Goal: Navigation & Orientation: Find specific page/section

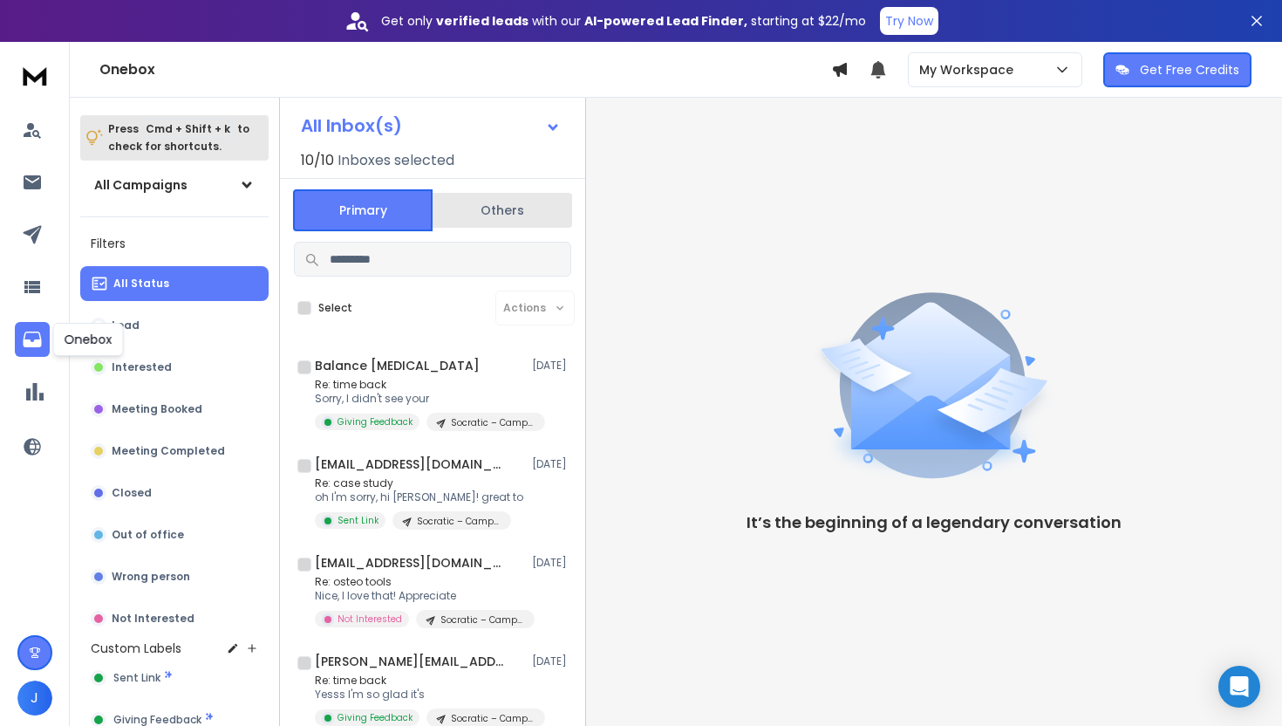
click at [31, 339] on icon at bounding box center [32, 339] width 21 height 21
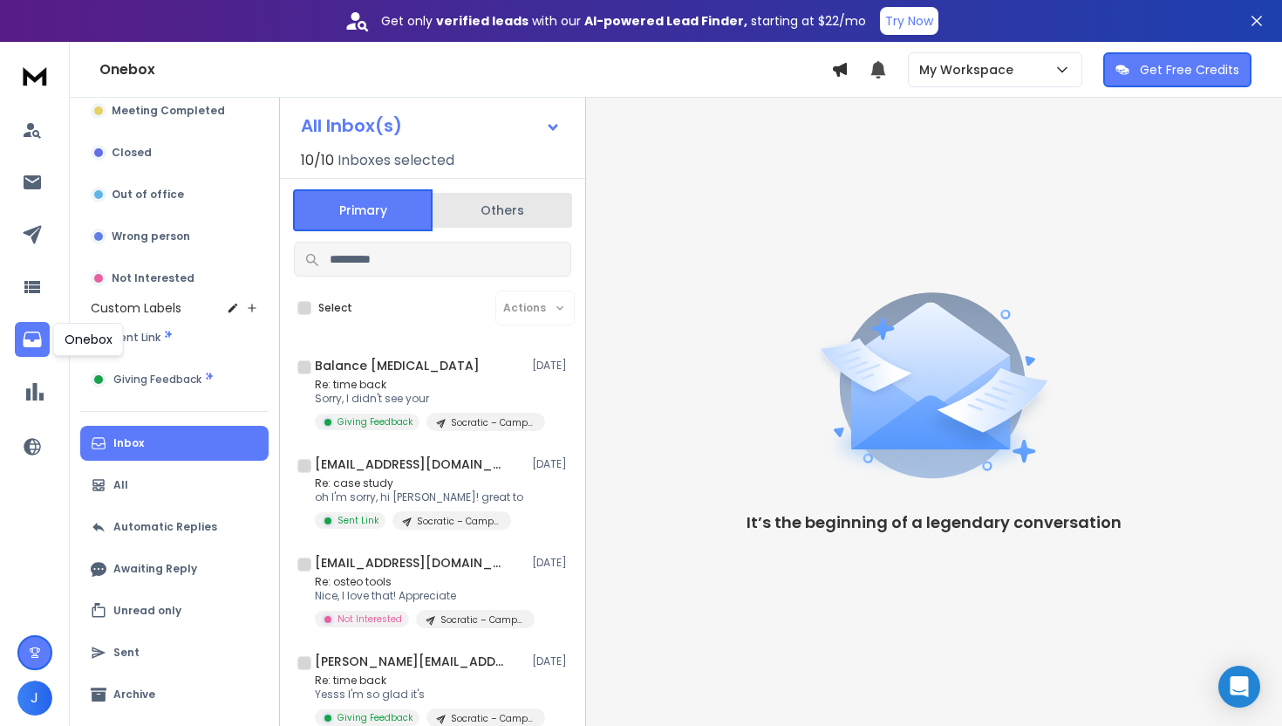
click at [167, 431] on button "Inbox" at bounding box center [174, 443] width 188 height 35
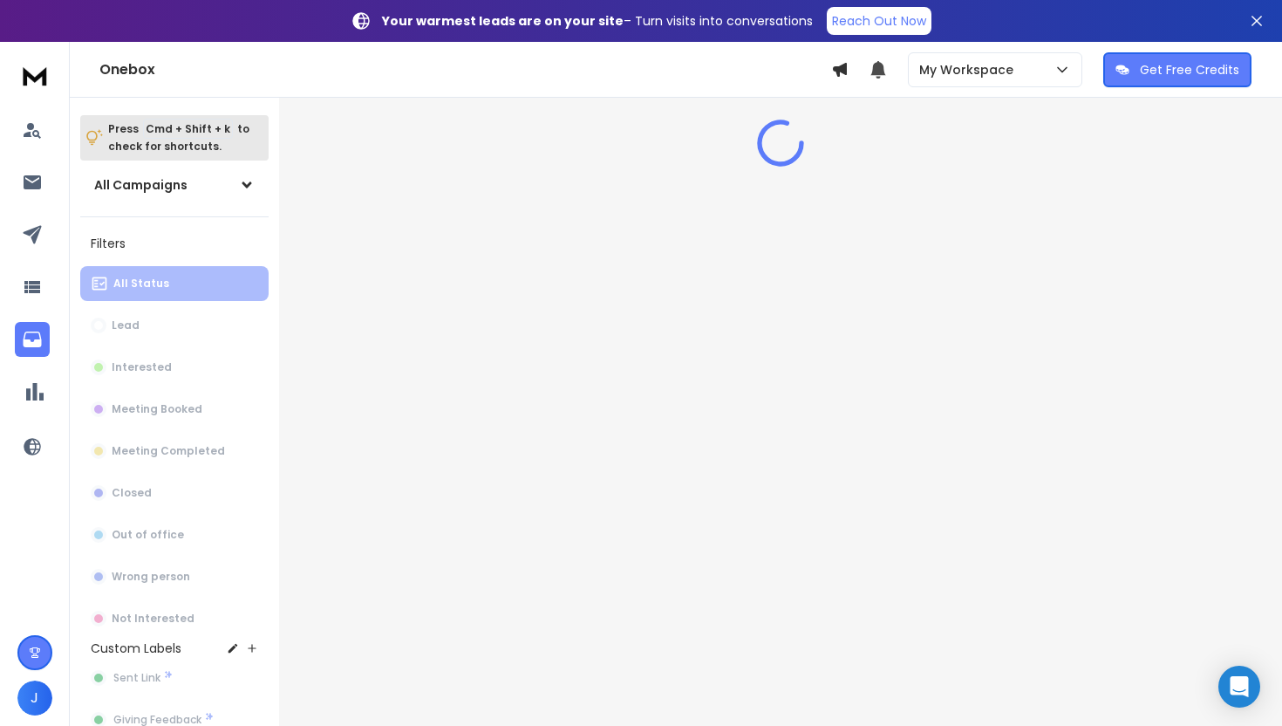
scroll to position [354, 0]
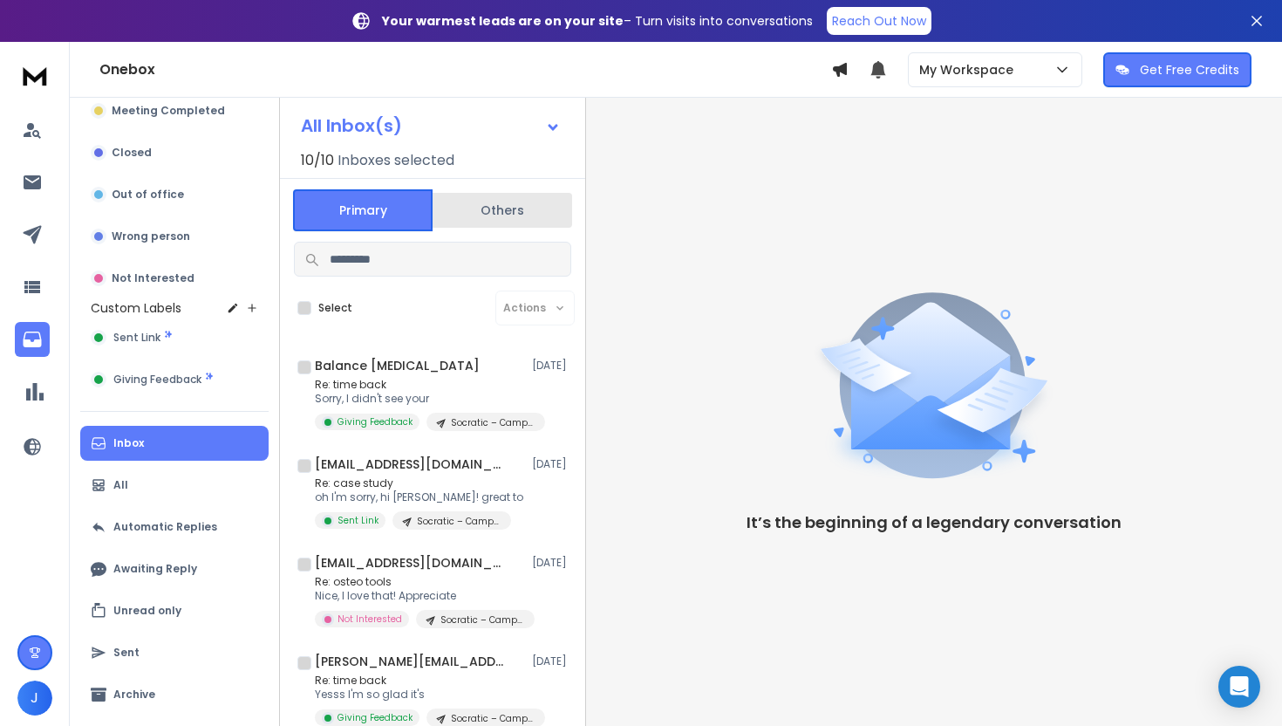
click at [186, 430] on button "Inbox" at bounding box center [174, 443] width 188 height 35
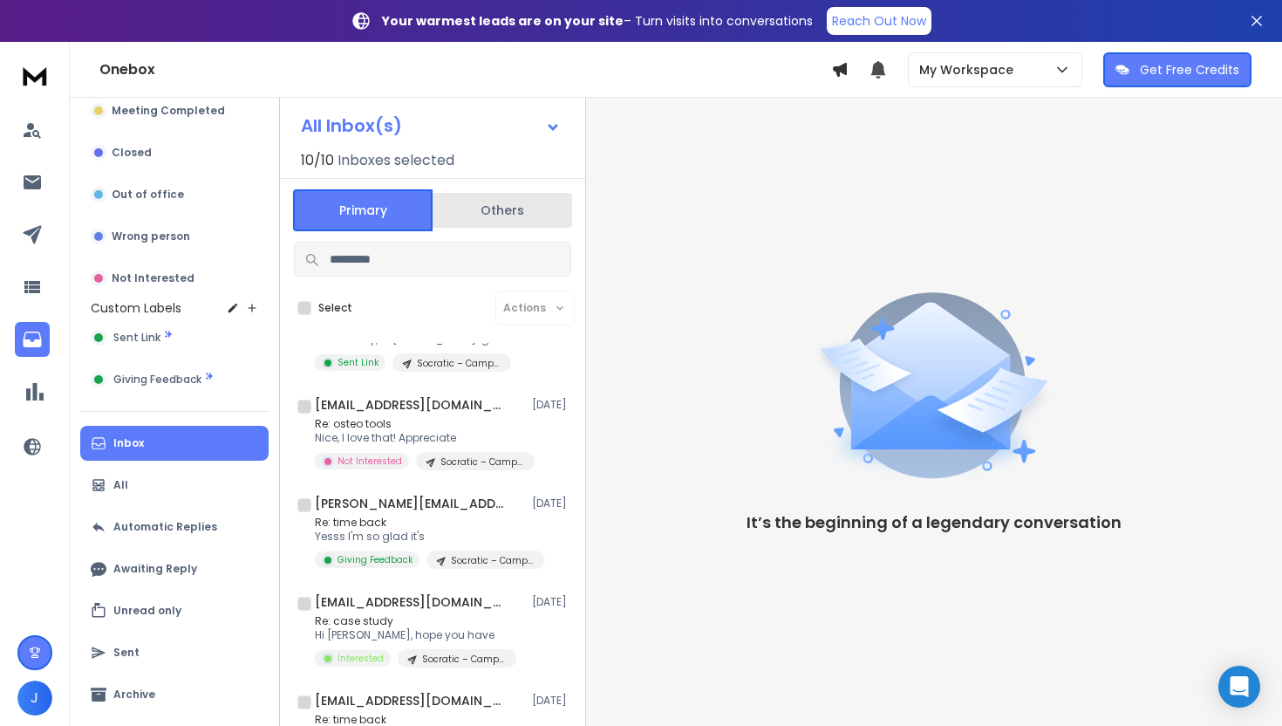
scroll to position [0, 0]
